Goal: Task Accomplishment & Management: Use online tool/utility

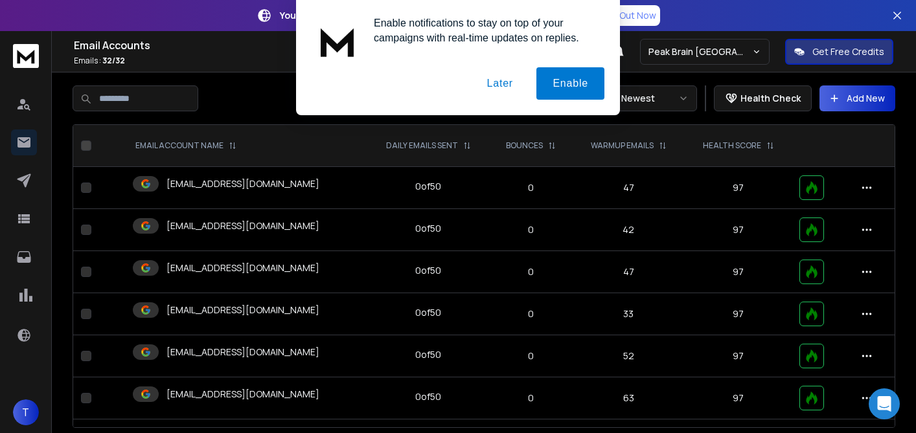
click at [18, 89] on div "Enable notifications to stay on top of your campaigns with real-time updates on…" at bounding box center [458, 57] width 916 height 115
click at [19, 103] on div "Enable notifications to stay on top of your campaigns with real-time updates on…" at bounding box center [458, 57] width 916 height 115
click at [504, 82] on button "Later" at bounding box center [499, 83] width 58 height 32
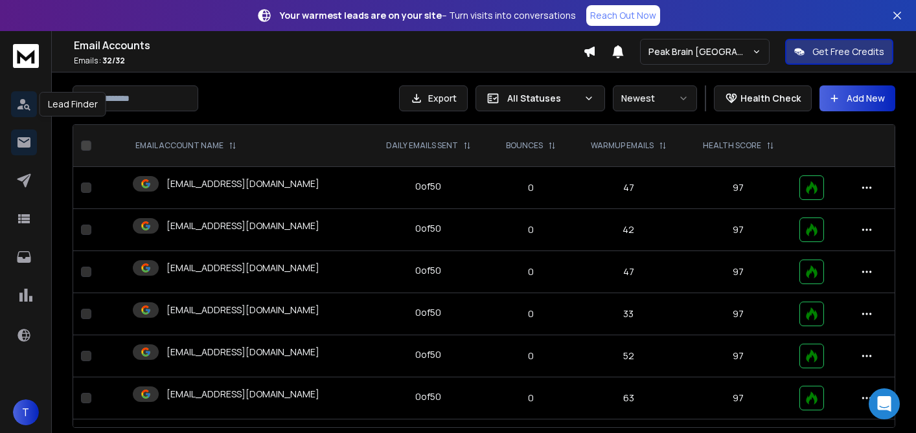
click at [24, 101] on circle at bounding box center [22, 101] width 5 height 5
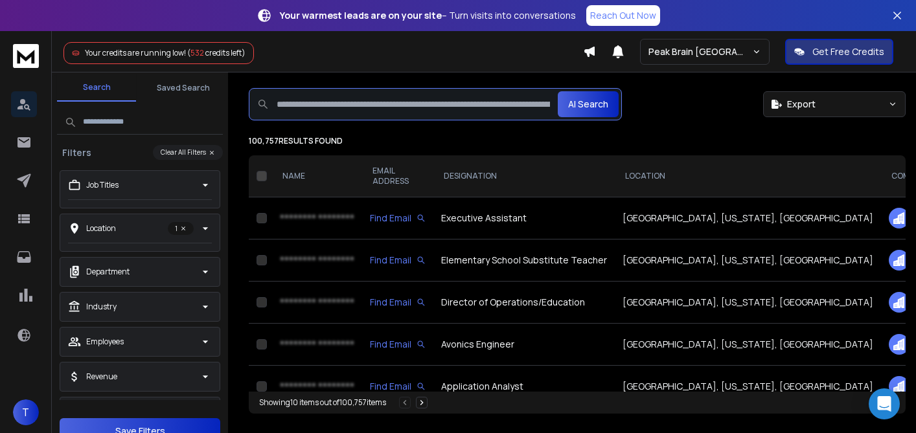
click at [141, 230] on div "Location 1" at bounding box center [140, 228] width 144 height 13
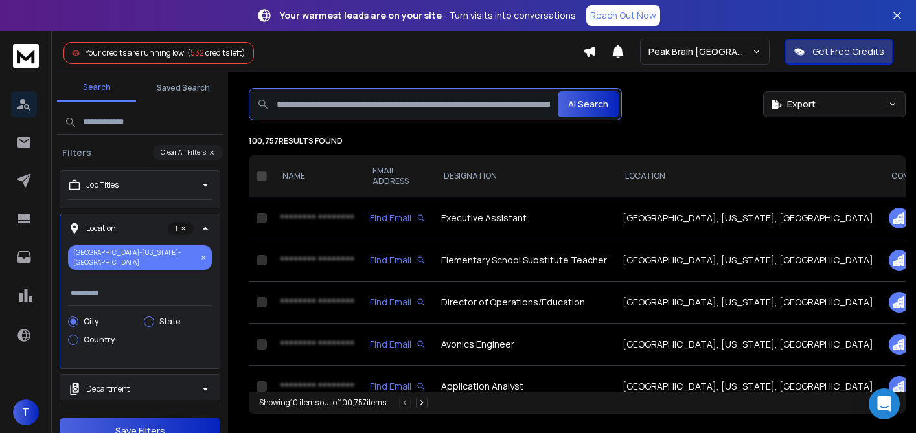
type input "*"
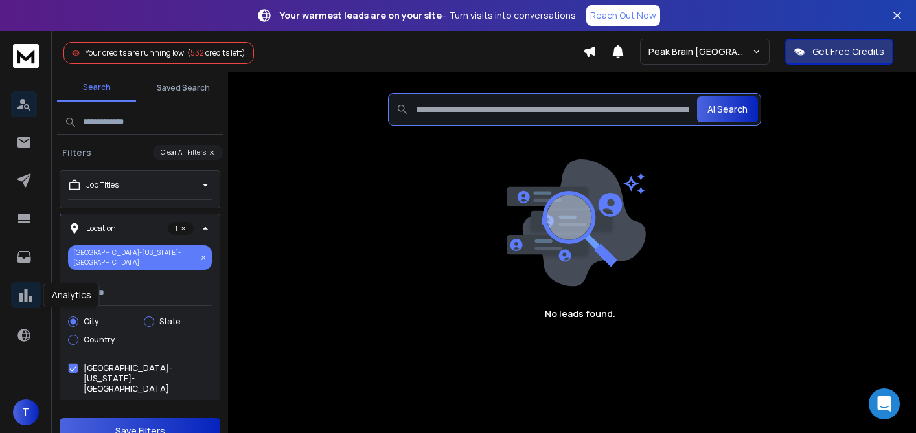
type input "**********"
click at [23, 295] on icon at bounding box center [25, 295] width 19 height 19
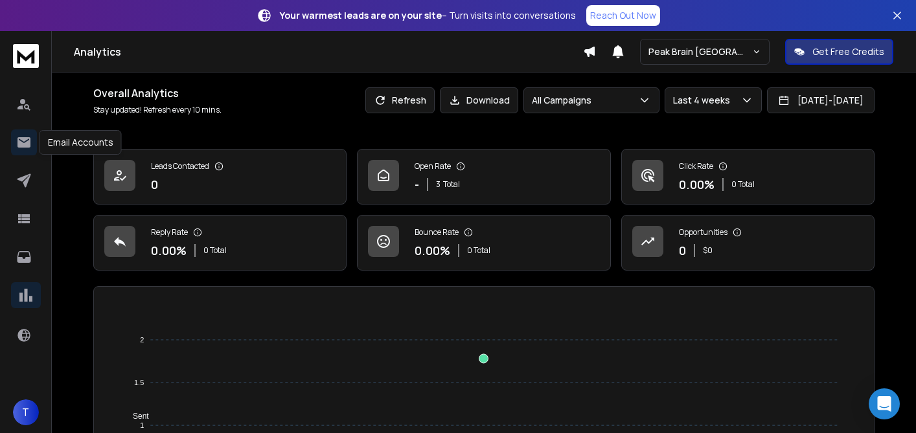
click at [25, 148] on icon at bounding box center [24, 143] width 16 height 16
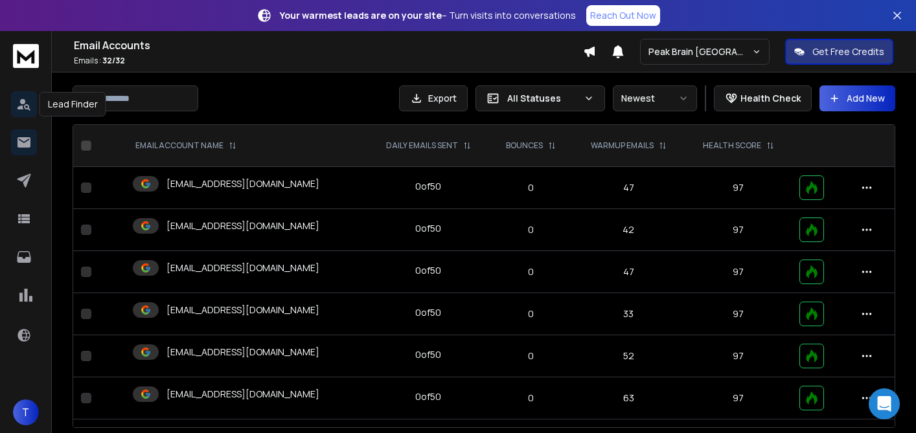
click at [28, 103] on icon at bounding box center [24, 105] width 16 height 16
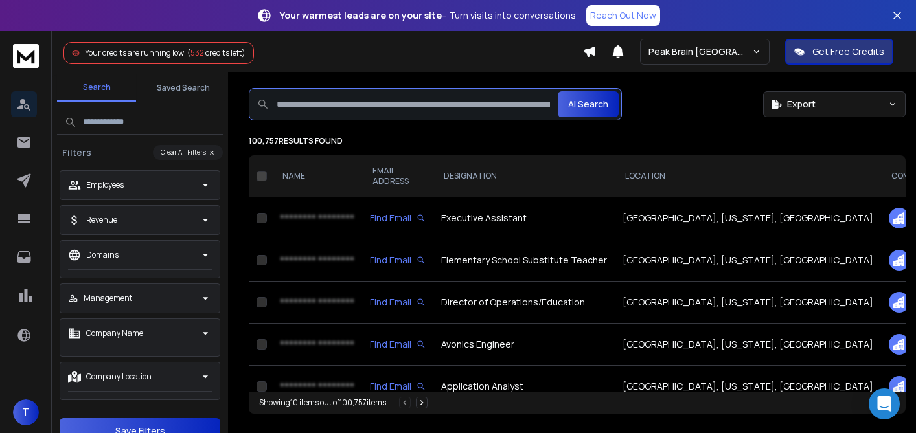
scroll to position [60, 0]
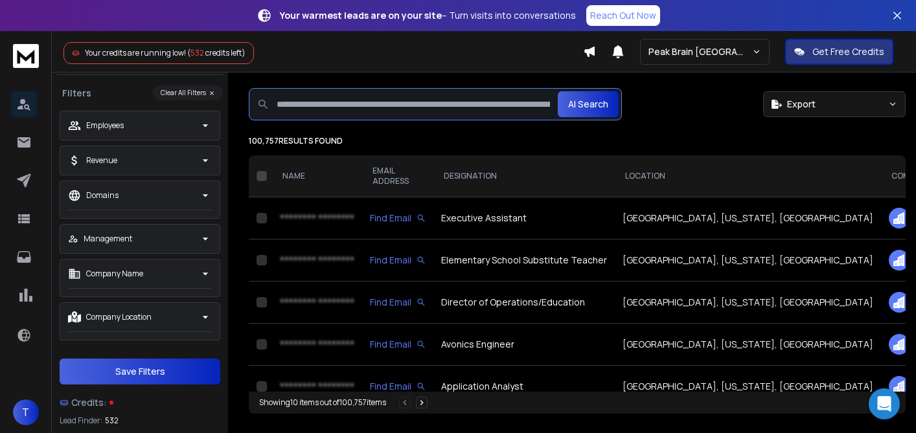
click at [154, 303] on div "Company Location" at bounding box center [140, 321] width 161 height 38
click at [142, 317] on p "Company Location" at bounding box center [118, 317] width 65 height 10
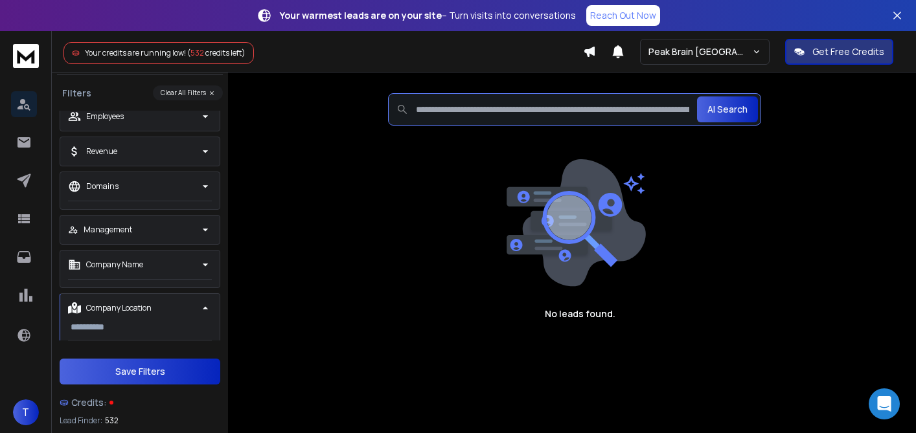
type input "**********"
